Goal: Task Accomplishment & Management: Manage account settings

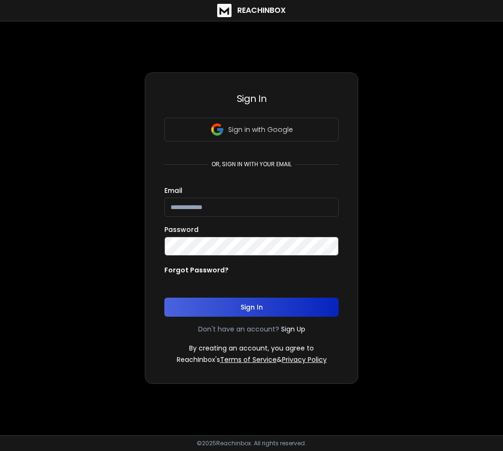
click at [225, 215] on input "email" at bounding box center [251, 207] width 174 height 19
click at [224, 205] on input "email" at bounding box center [251, 207] width 174 height 19
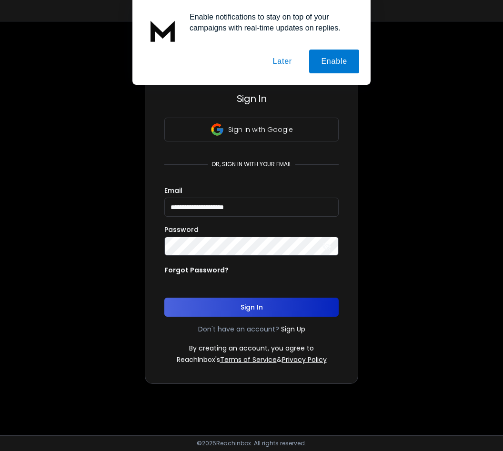
type input "**********"
click at [164, 298] on button "Sign In" at bounding box center [251, 307] width 174 height 19
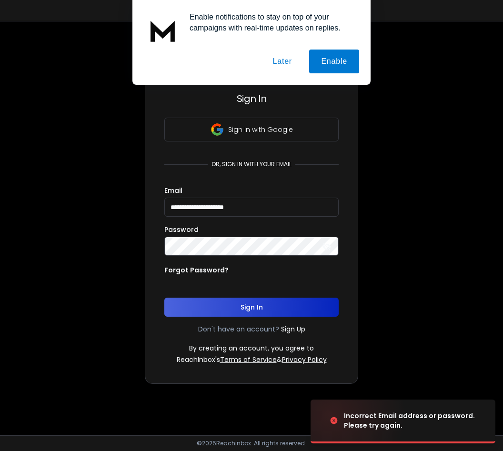
click at [164, 298] on button "Sign In" at bounding box center [251, 307] width 174 height 19
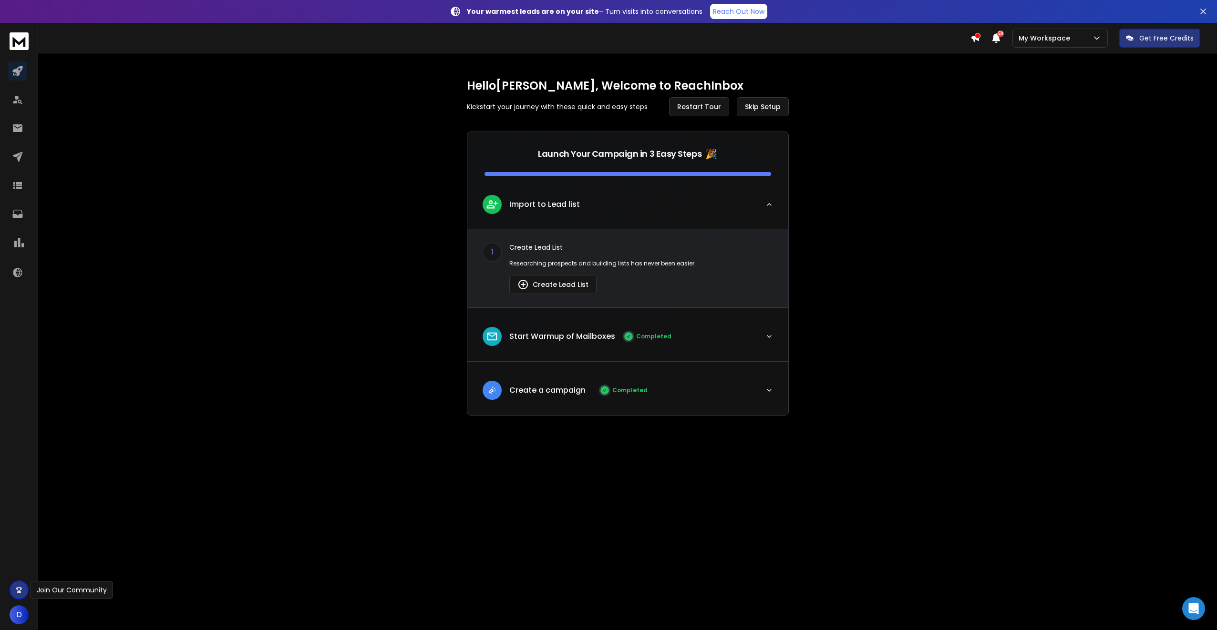
click at [18, 451] on span "D" at bounding box center [19, 614] width 19 height 19
click at [108, 451] on button "button" at bounding box center [116, 532] width 26 height 12
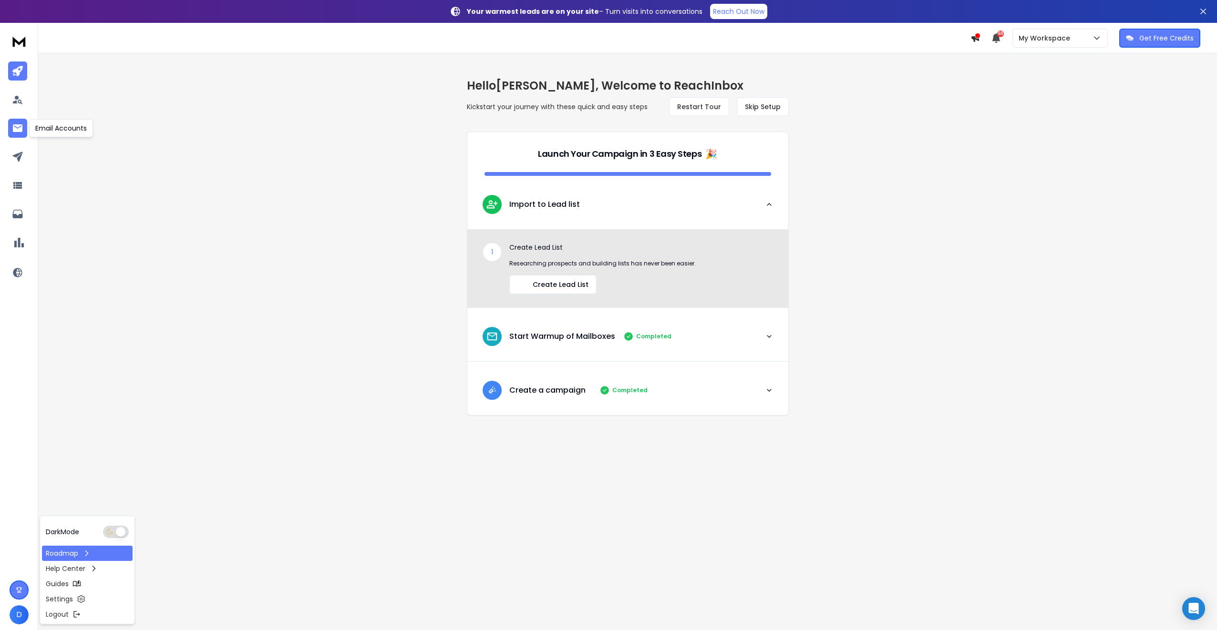
click at [20, 128] on icon at bounding box center [17, 128] width 11 height 11
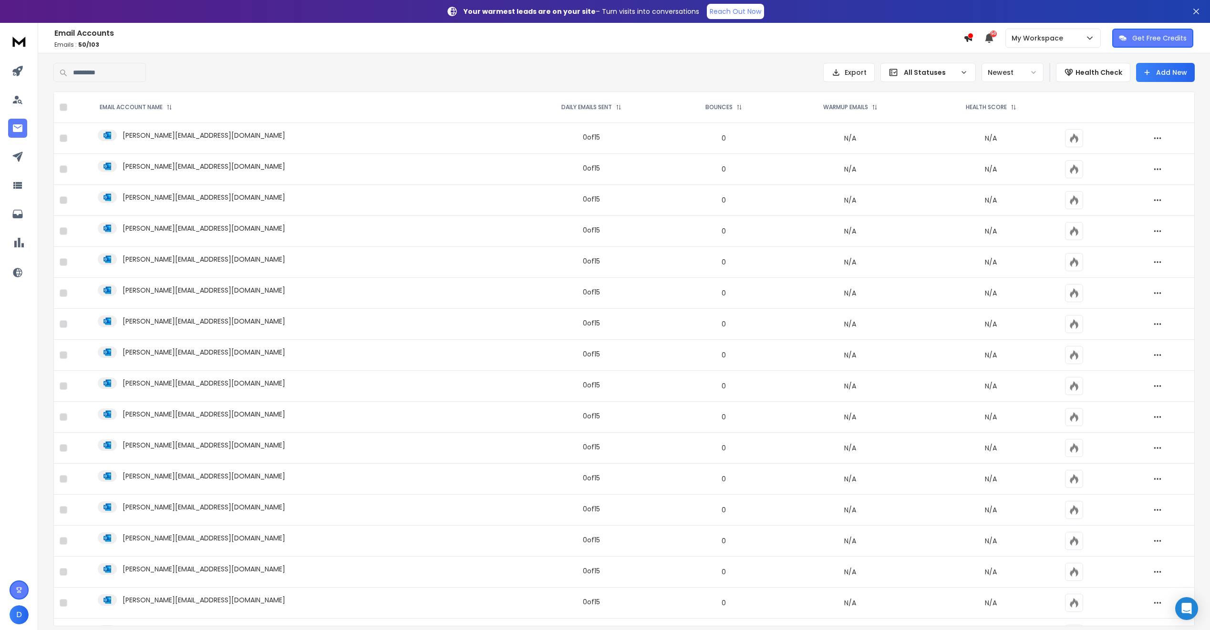
click at [503, 69] on button "Add New" at bounding box center [1165, 72] width 59 height 19
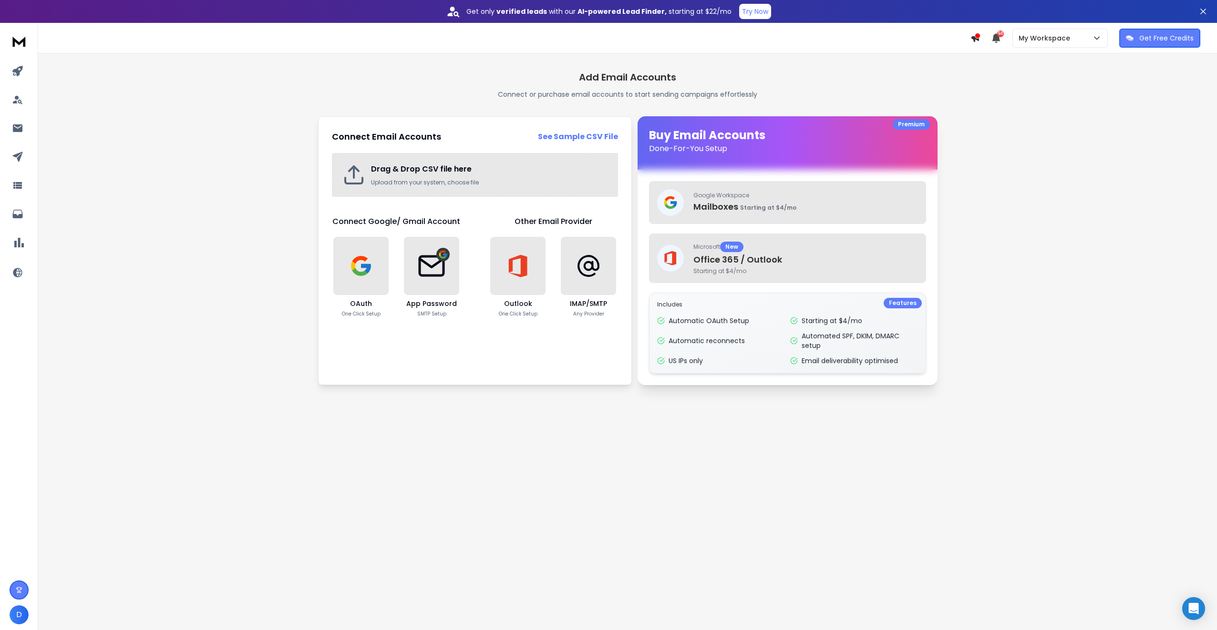
click at [503, 272] on icon at bounding box center [517, 266] width 19 height 22
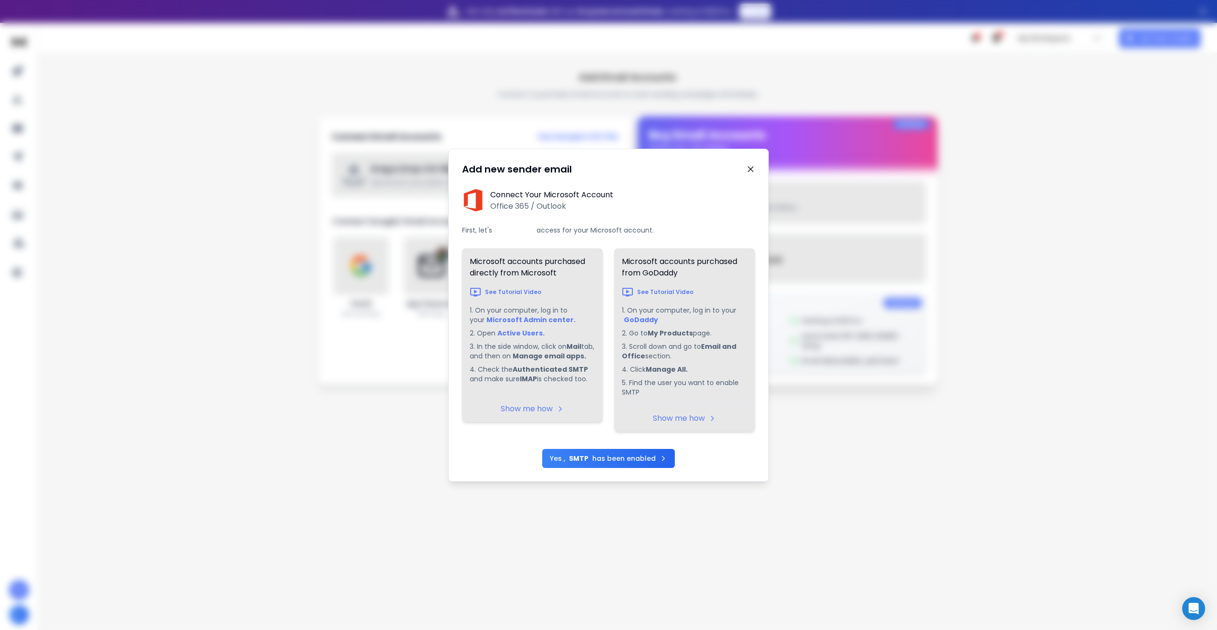
click at [503, 451] on button "Yes , SMTP has been enabled" at bounding box center [608, 458] width 133 height 19
